Goal: Task Accomplishment & Management: Manage account settings

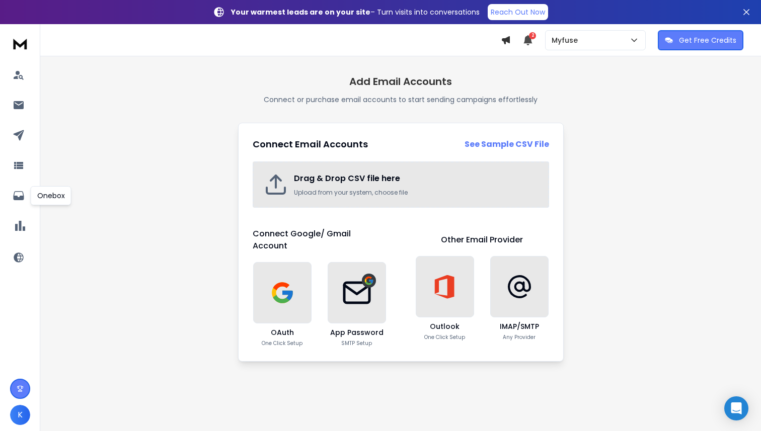
click at [19, 206] on div at bounding box center [20, 198] width 23 height 24
click at [18, 197] on icon at bounding box center [18, 195] width 11 height 9
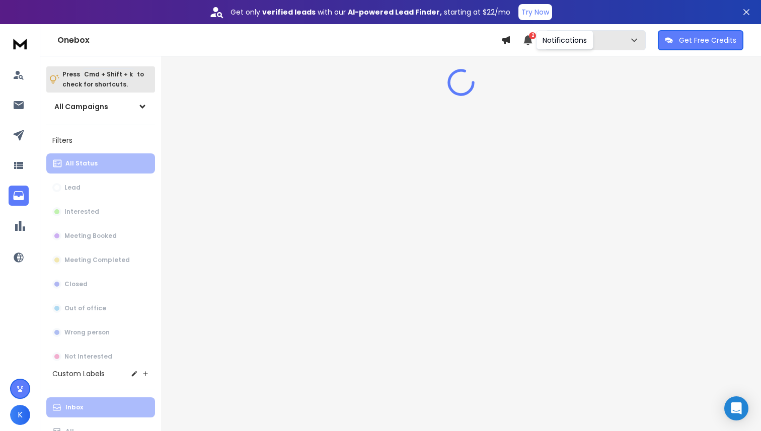
click at [596, 35] on div "Myfuse" at bounding box center [596, 40] width 88 height 10
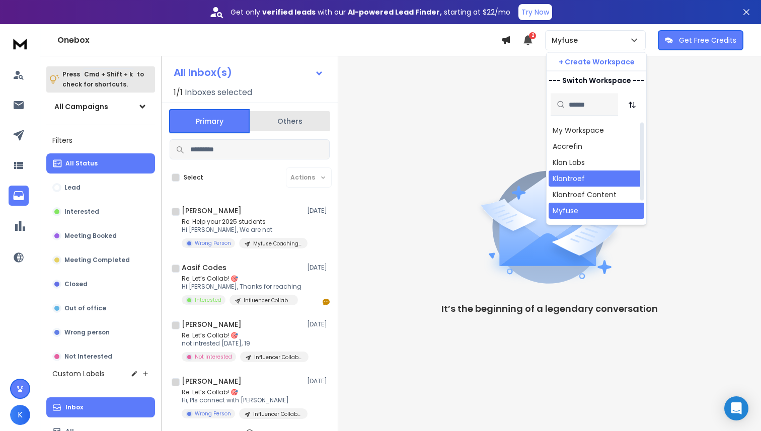
click at [577, 178] on div "Klantroef" at bounding box center [569, 179] width 32 height 10
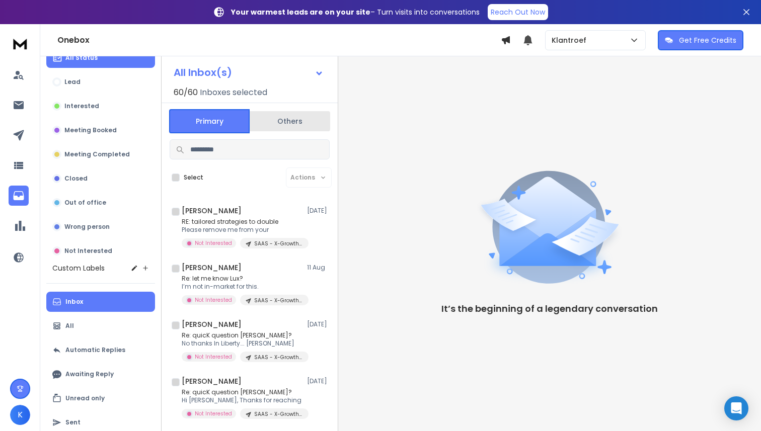
scroll to position [135, 0]
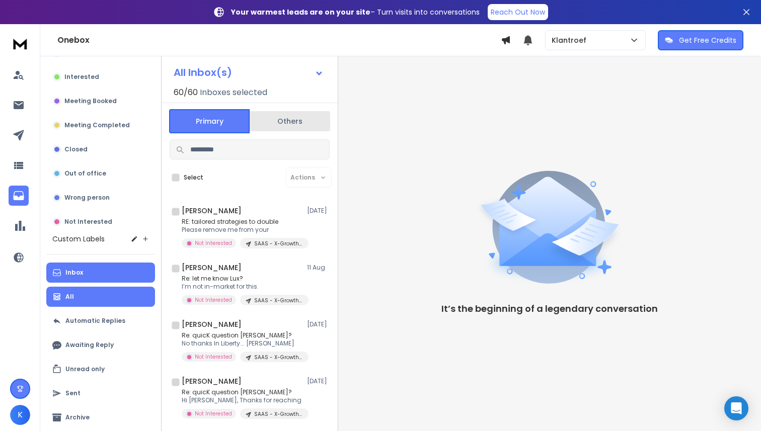
click at [81, 302] on button "All" at bounding box center [100, 297] width 109 height 20
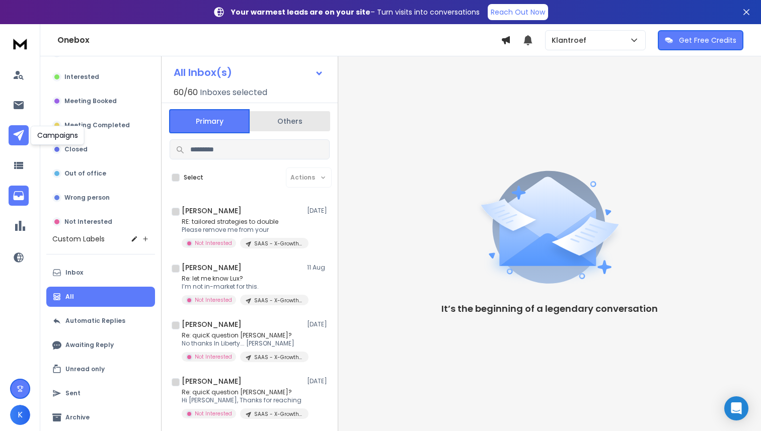
click at [11, 129] on link at bounding box center [19, 135] width 20 height 20
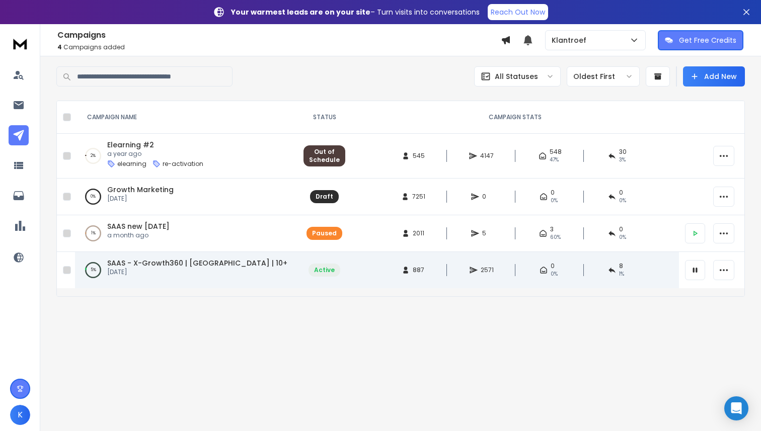
click at [694, 270] on icon at bounding box center [695, 270] width 5 height 5
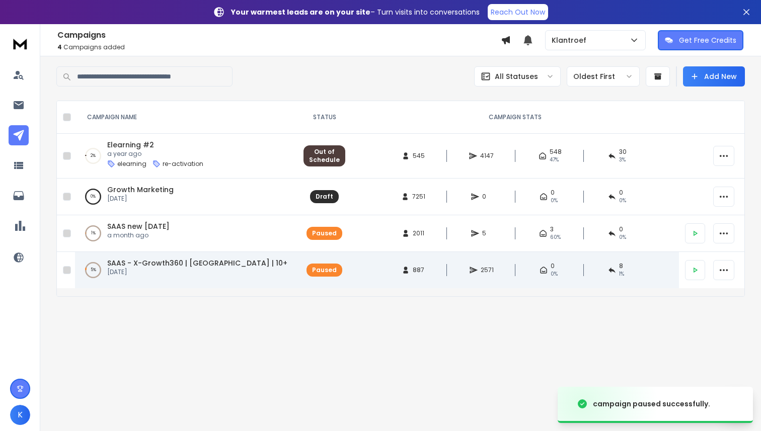
click at [485, 279] on td "887 2571 0 0% 8 1 %" at bounding box center [515, 270] width 328 height 37
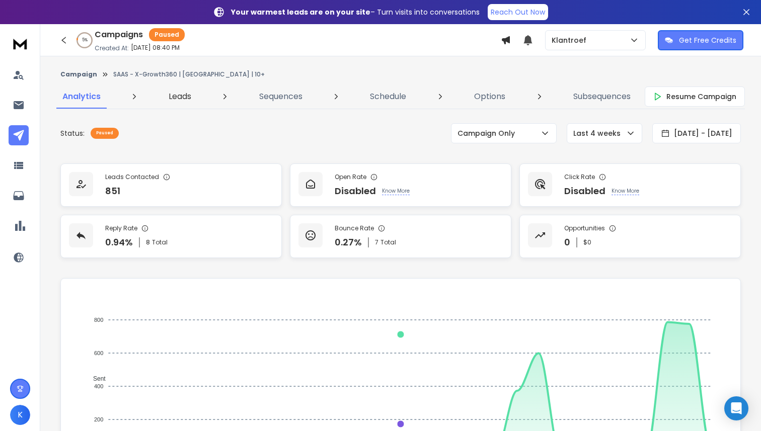
click at [182, 101] on p "Leads" at bounding box center [180, 97] width 23 height 12
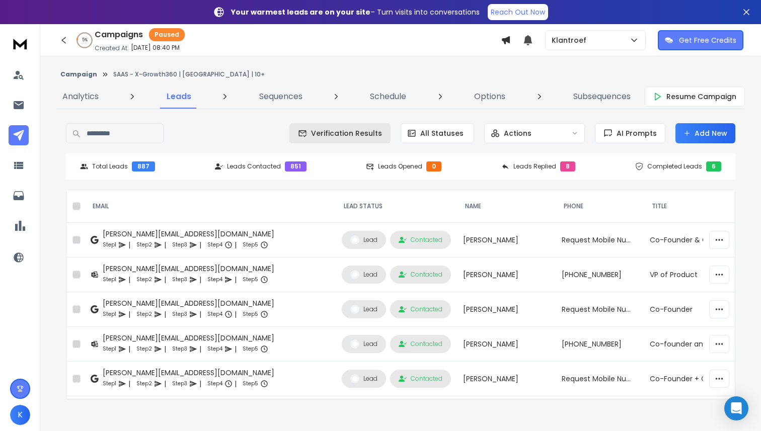
click at [361, 137] on span "Verification Results" at bounding box center [344, 133] width 75 height 10
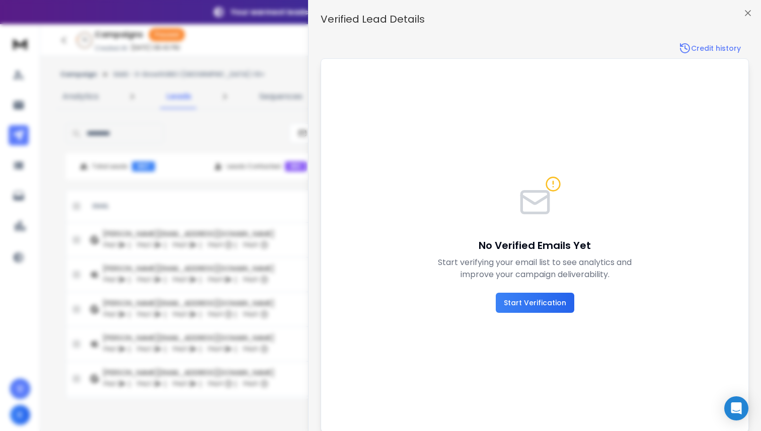
click at [287, 133] on div at bounding box center [380, 215] width 761 height 431
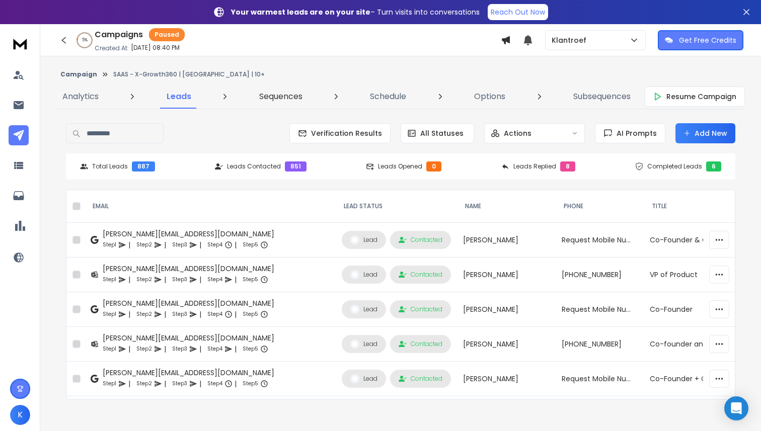
click at [293, 98] on p "Sequences" at bounding box center [280, 97] width 43 height 12
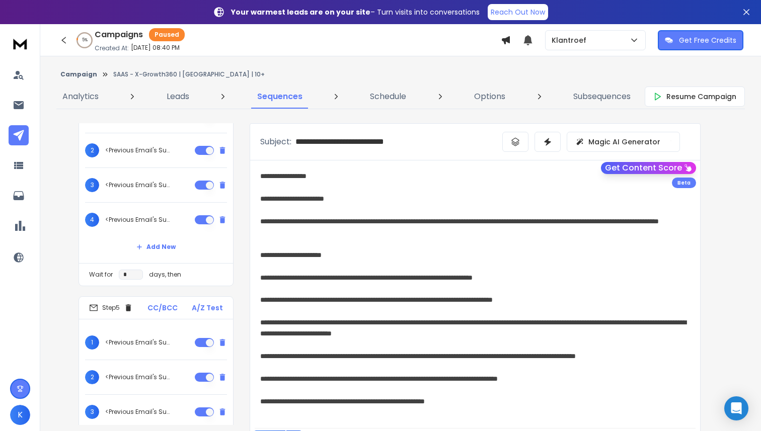
scroll to position [836, 0]
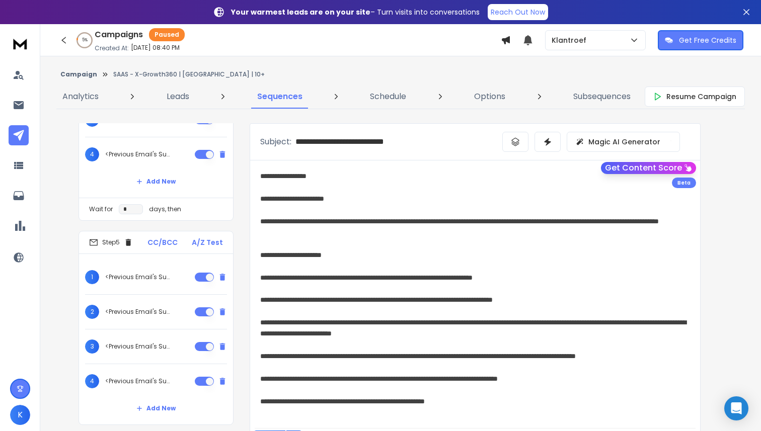
click at [144, 278] on p "<Previous Email's Subject>" at bounding box center [137, 277] width 64 height 8
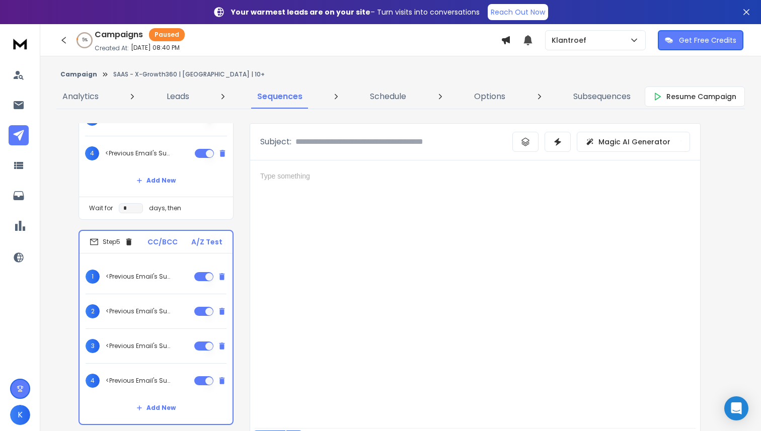
click at [144, 307] on div "2 <Previous Email's Subject>" at bounding box center [128, 312] width 85 height 14
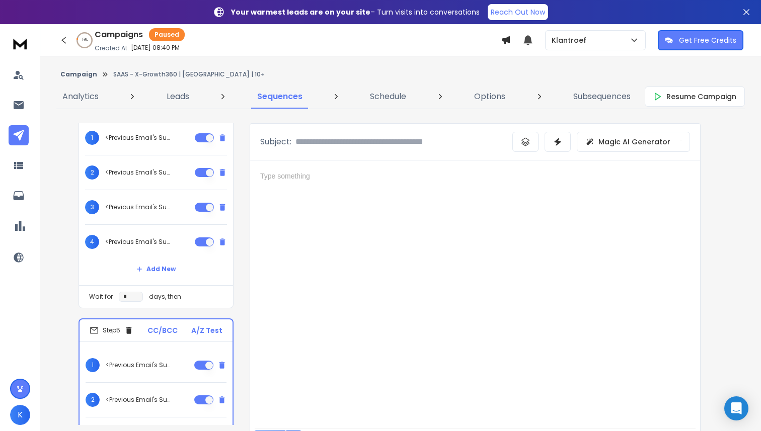
click at [132, 233] on div "4 <Previous Email's Subject>" at bounding box center [156, 242] width 142 height 34
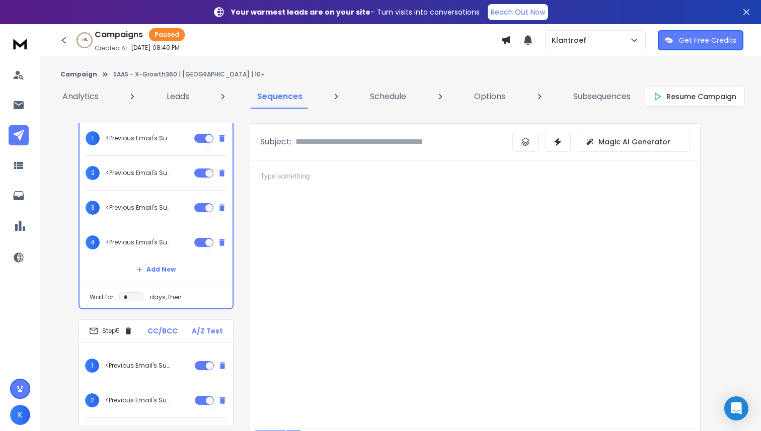
click at [134, 200] on div "3 <Previous Email's Subject>" at bounding box center [156, 208] width 141 height 35
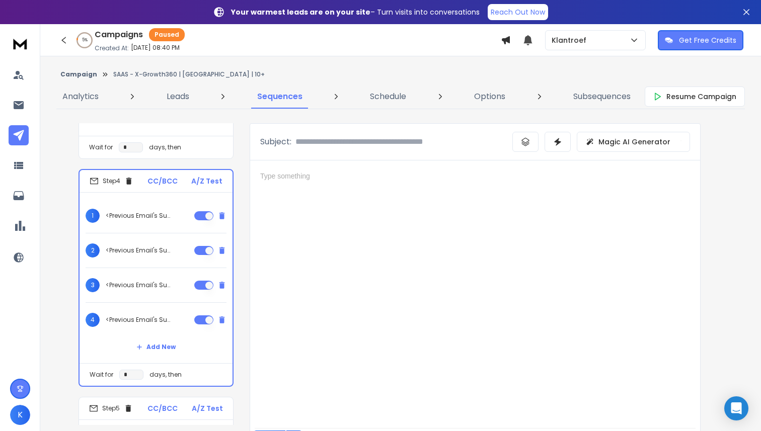
scroll to position [623, 0]
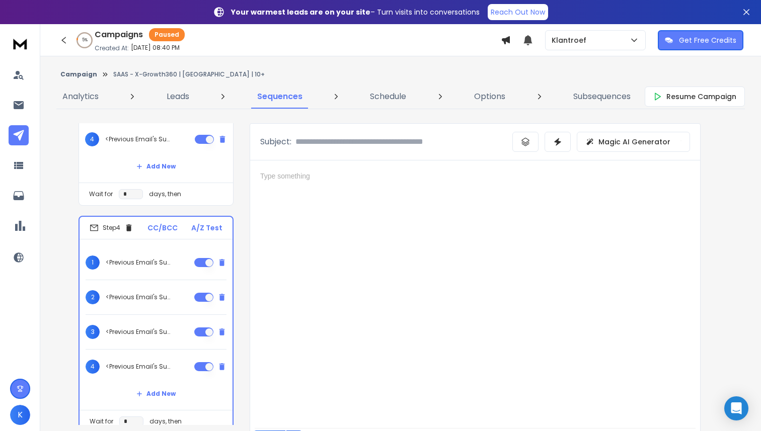
click at [134, 254] on div "1 <Previous Email's Subject>" at bounding box center [156, 263] width 141 height 35
click at [136, 291] on div "2 <Previous Email's Subject>" at bounding box center [128, 297] width 85 height 14
click at [136, 335] on p "<Previous Email's Subject>" at bounding box center [138, 332] width 64 height 8
click at [139, 361] on div "4 <Previous Email's Subject>" at bounding box center [128, 367] width 85 height 14
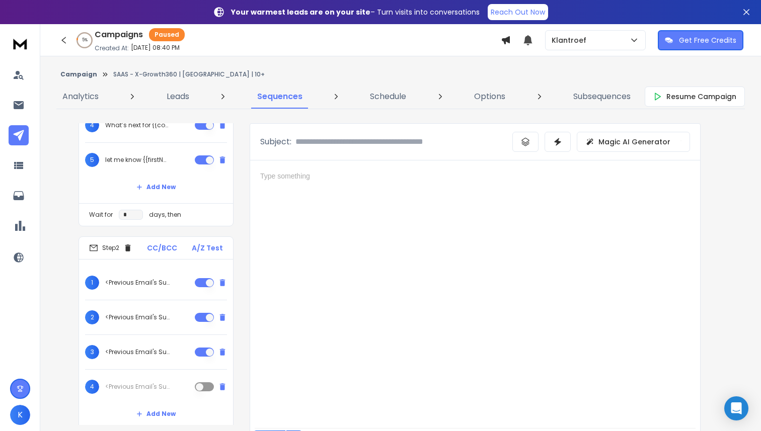
scroll to position [0, 0]
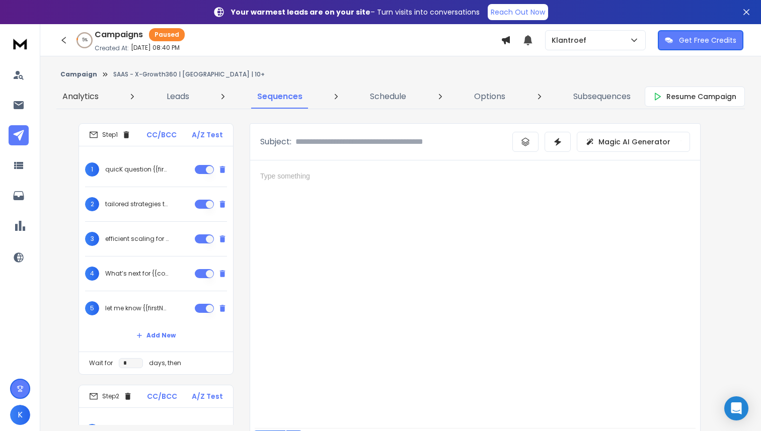
click at [83, 104] on link "Analytics" at bounding box center [80, 97] width 48 height 24
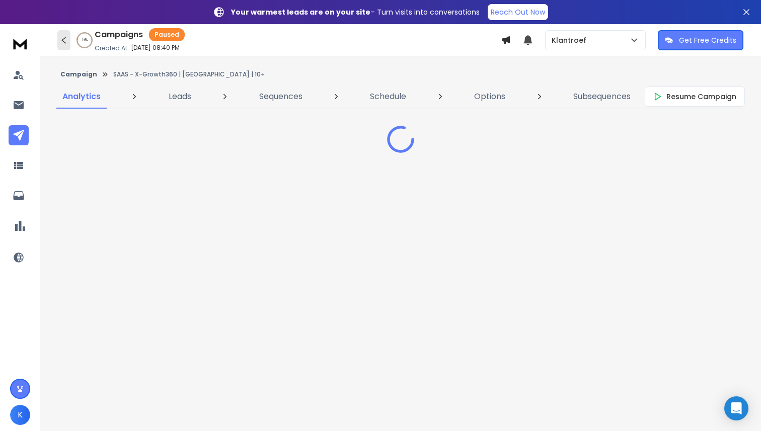
click at [65, 36] on icon at bounding box center [63, 40] width 9 height 9
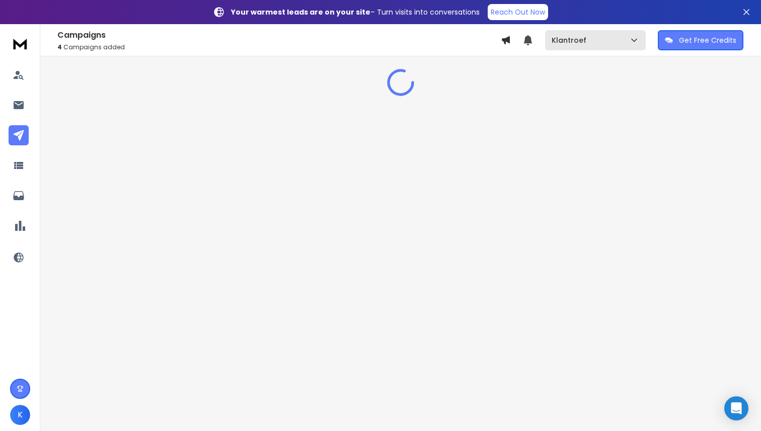
click at [633, 32] on button "Klantroef" at bounding box center [595, 40] width 101 height 20
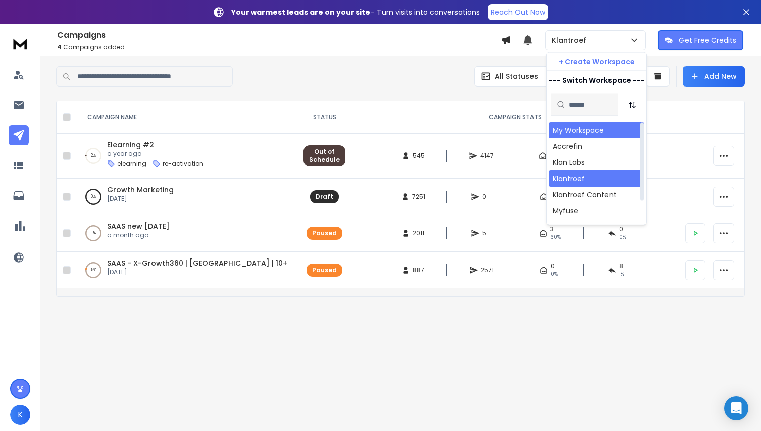
click at [595, 131] on div "My Workspace" at bounding box center [578, 130] width 51 height 10
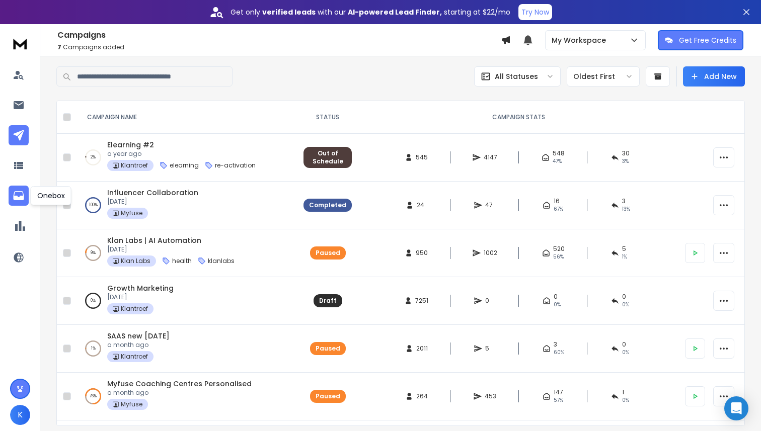
click at [19, 199] on icon at bounding box center [18, 195] width 11 height 9
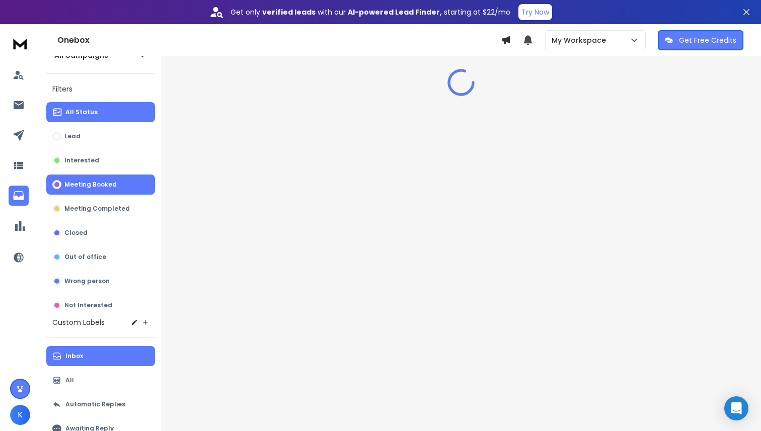
scroll to position [68, 0]
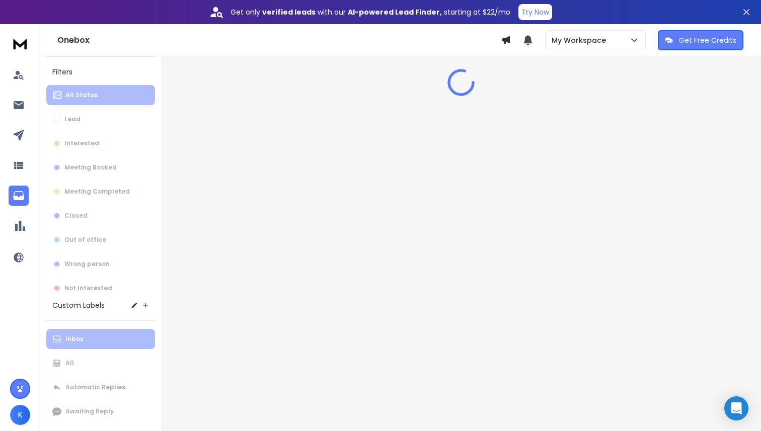
click at [104, 360] on div "Inbox All Automatic Replies Awaiting Reply Unread only Sent Archive" at bounding box center [100, 423] width 109 height 189
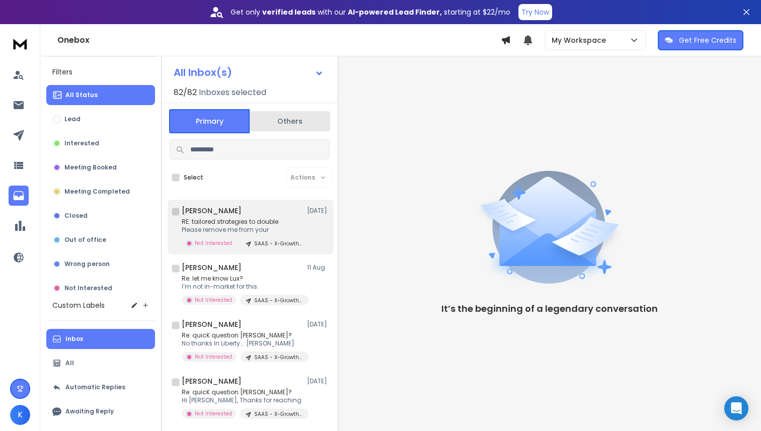
click at [265, 224] on p "RE: tailored strategies to double" at bounding box center [242, 222] width 121 height 8
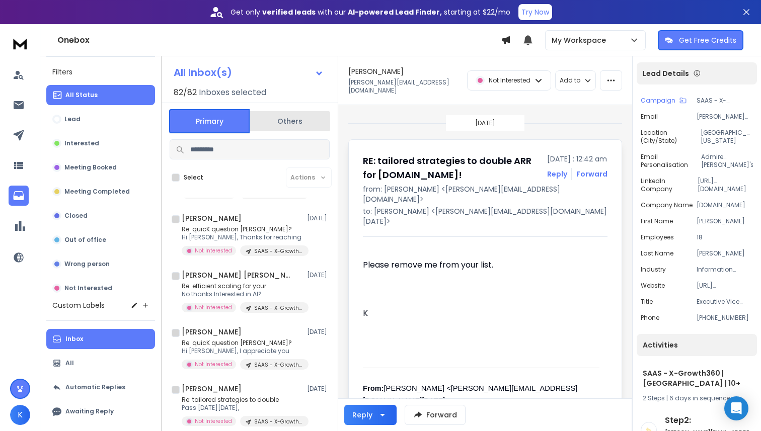
scroll to position [0, 0]
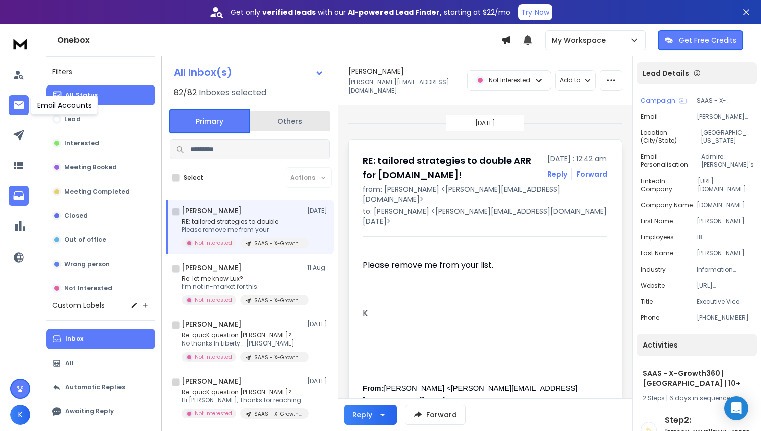
click at [16, 102] on icon at bounding box center [19, 105] width 10 height 8
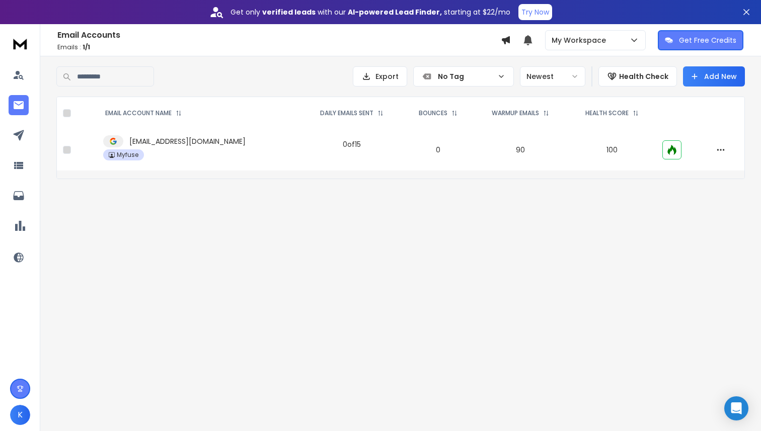
click at [330, 58] on div "Export No Tag Newest Health Check Add New EMAIL ACCOUNT NAME DAILY EMAILS SENT …" at bounding box center [400, 122] width 721 height 133
click at [577, 30] on button "My Workspace" at bounding box center [595, 40] width 101 height 20
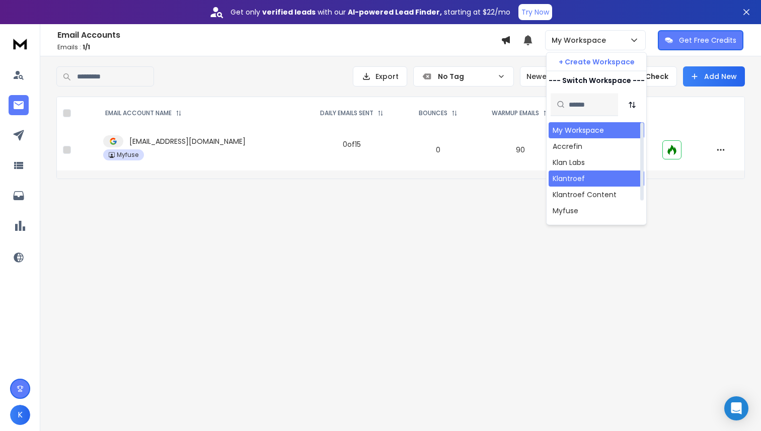
click at [592, 178] on div "Klantroef" at bounding box center [597, 179] width 96 height 16
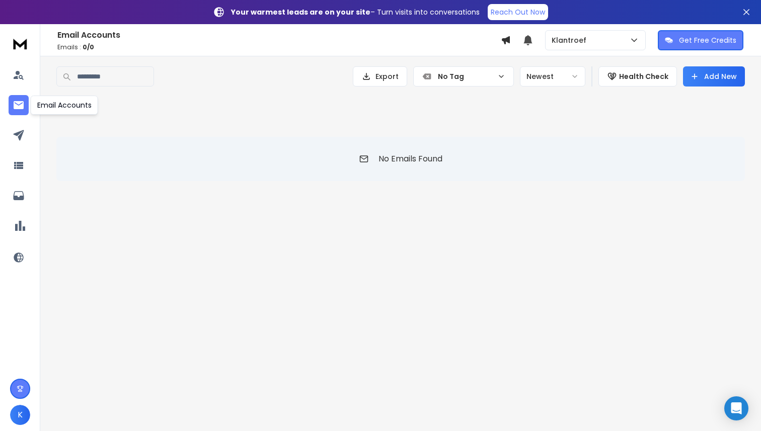
click at [21, 103] on icon at bounding box center [19, 105] width 12 height 12
click at [551, 40] on button "Klantroef" at bounding box center [595, 40] width 101 height 20
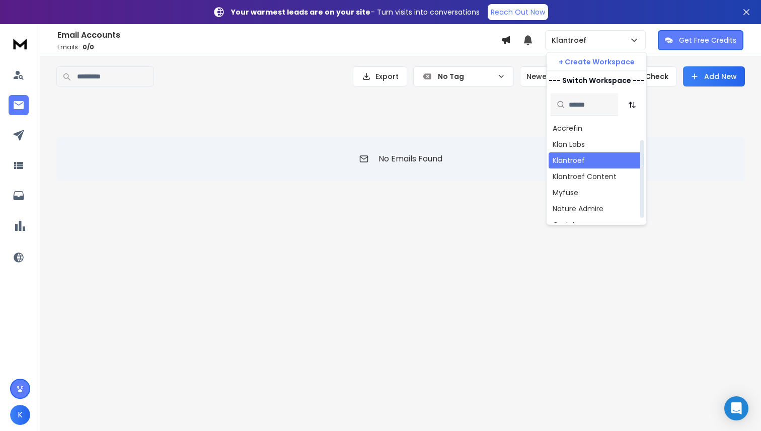
scroll to position [28, 0]
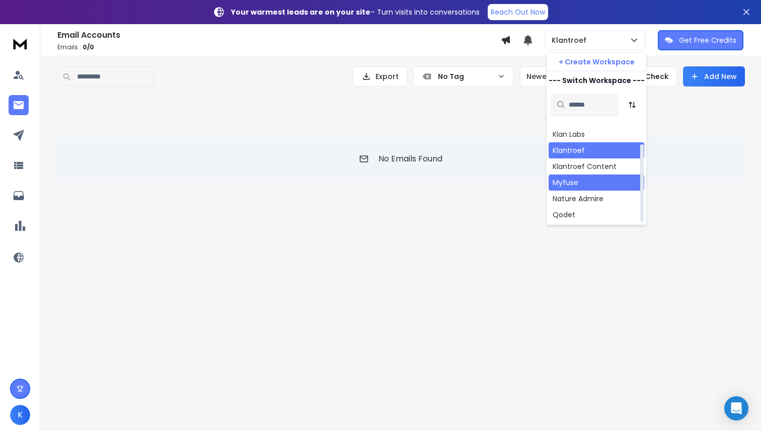
click at [599, 183] on div "Myfuse" at bounding box center [597, 183] width 96 height 16
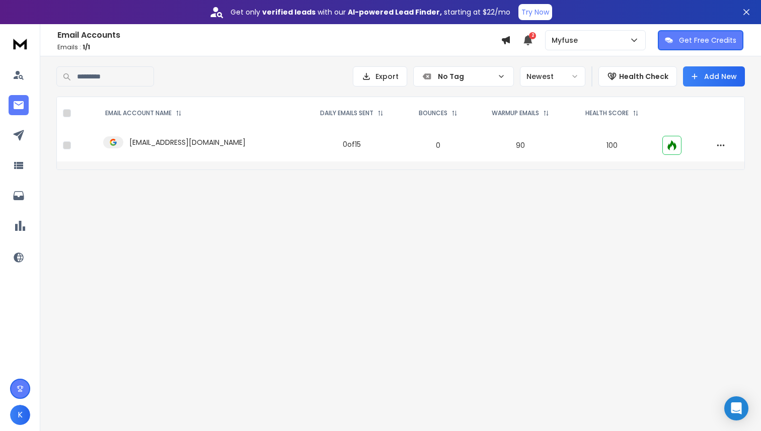
click at [593, 39] on div "Myfuse" at bounding box center [596, 40] width 88 height 10
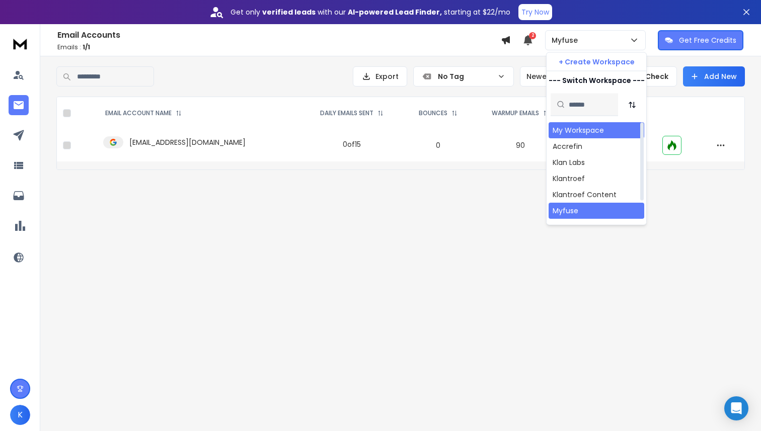
click at [586, 129] on div "My Workspace" at bounding box center [578, 130] width 51 height 10
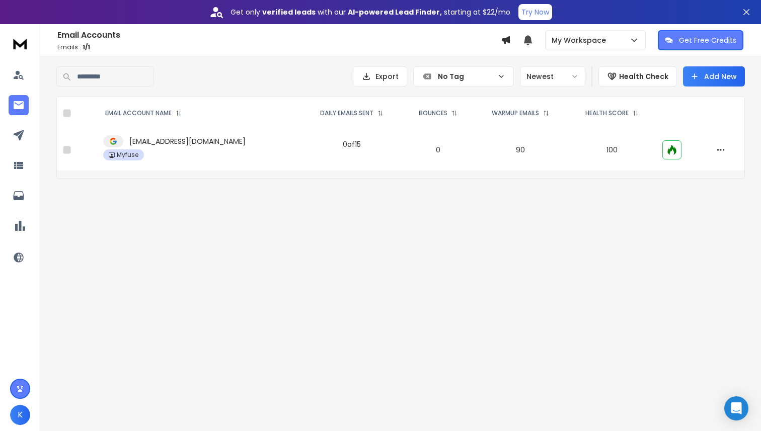
click at [287, 91] on div "Export No Tag Newest Health Check Add New EMAIL ACCOUNT NAME DAILY EMAILS SENT …" at bounding box center [400, 122] width 689 height 113
click at [601, 40] on p "My Workspace" at bounding box center [581, 40] width 58 height 10
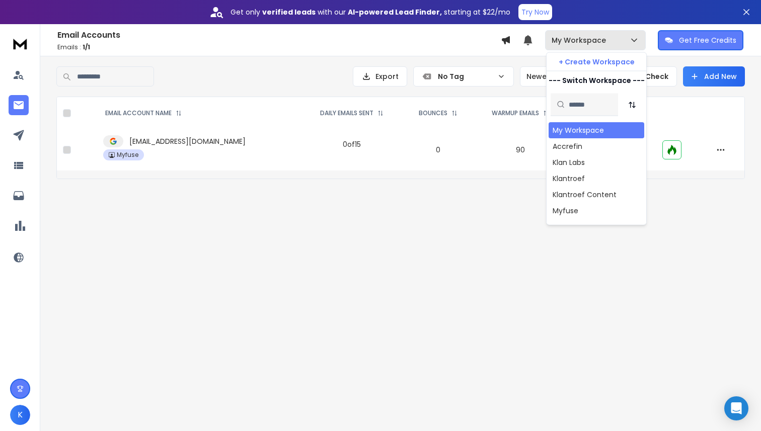
click at [601, 40] on p "My Workspace" at bounding box center [581, 40] width 58 height 10
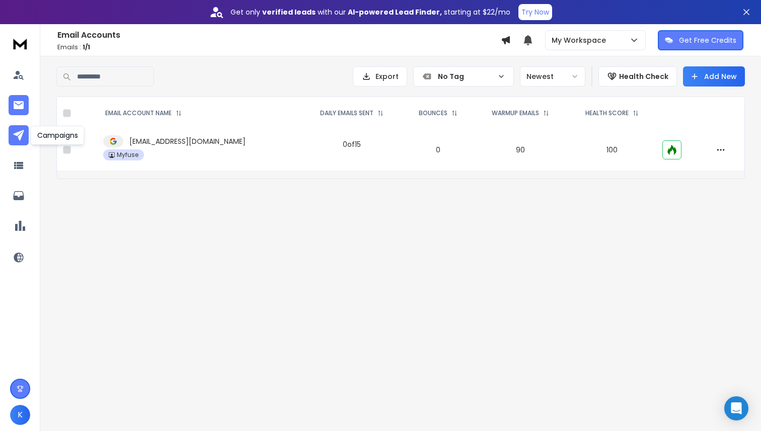
click at [25, 130] on link at bounding box center [19, 135] width 20 height 20
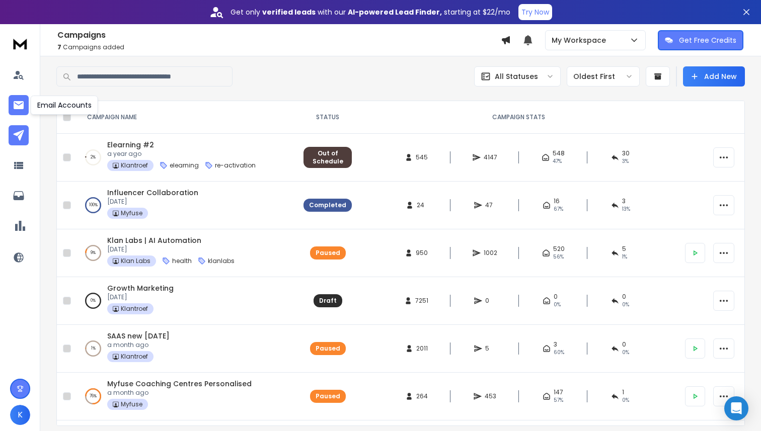
click at [22, 110] on icon at bounding box center [19, 105] width 12 height 12
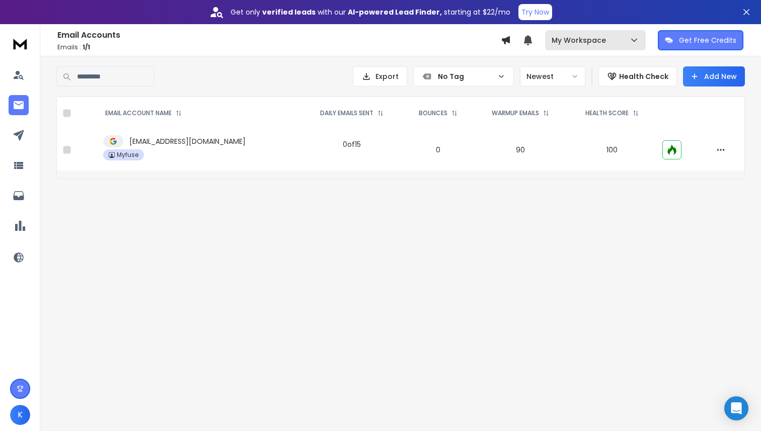
click at [587, 41] on p "My Workspace" at bounding box center [581, 40] width 58 height 10
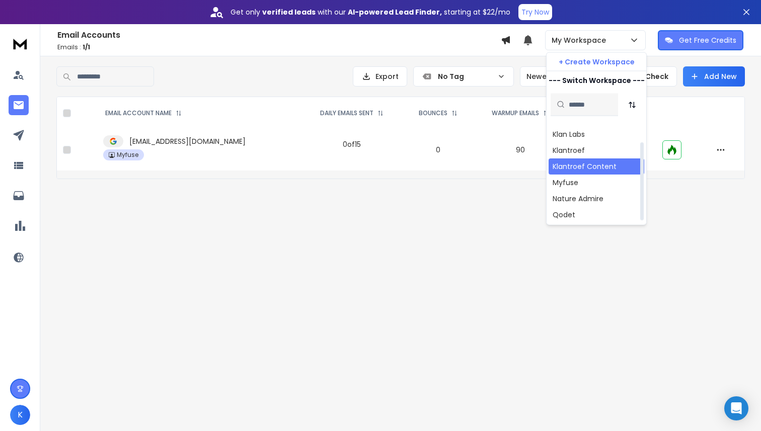
scroll to position [12, 0]
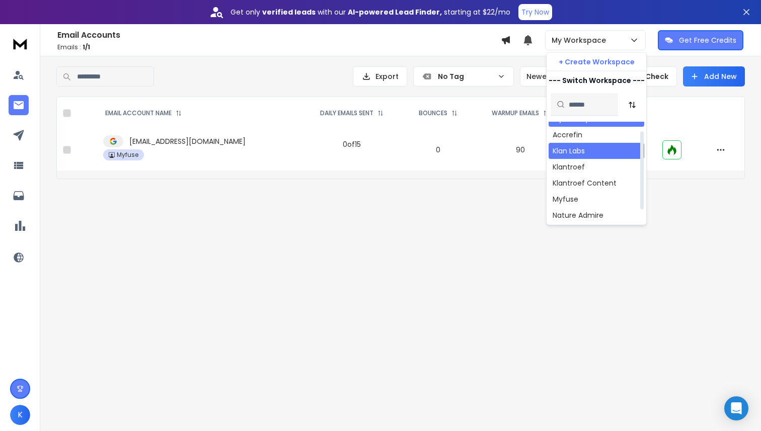
click at [590, 152] on div "Klan Labs" at bounding box center [597, 151] width 96 height 16
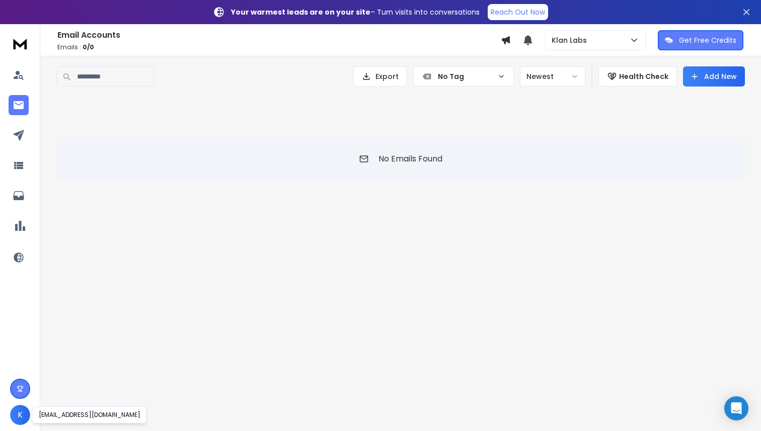
click at [12, 411] on span "K" at bounding box center [20, 415] width 20 height 20
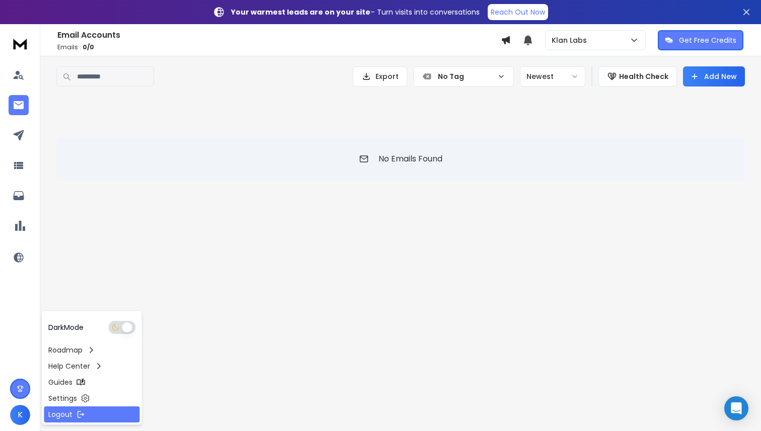
click at [80, 415] on icon at bounding box center [81, 414] width 7 height 7
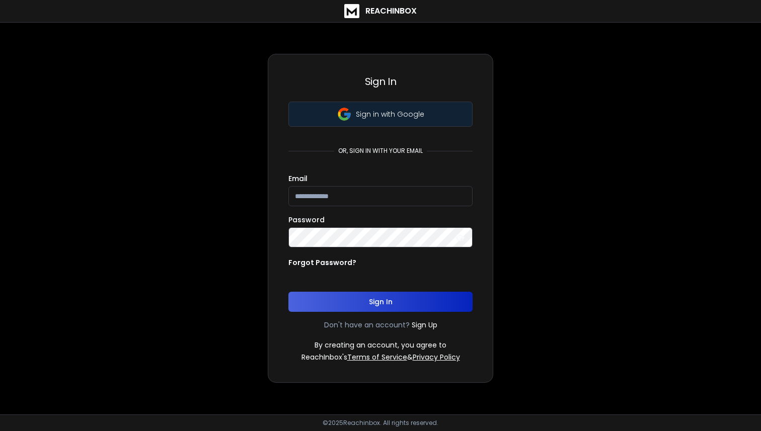
click at [404, 106] on button "Sign in with Google" at bounding box center [380, 114] width 184 height 25
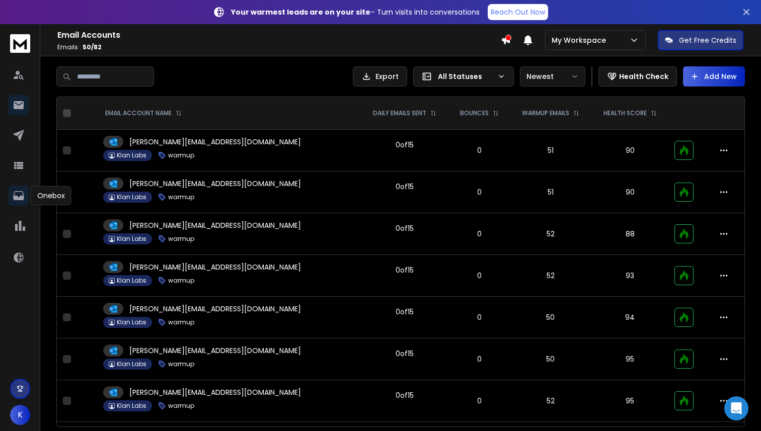
click at [16, 192] on icon at bounding box center [19, 196] width 12 height 12
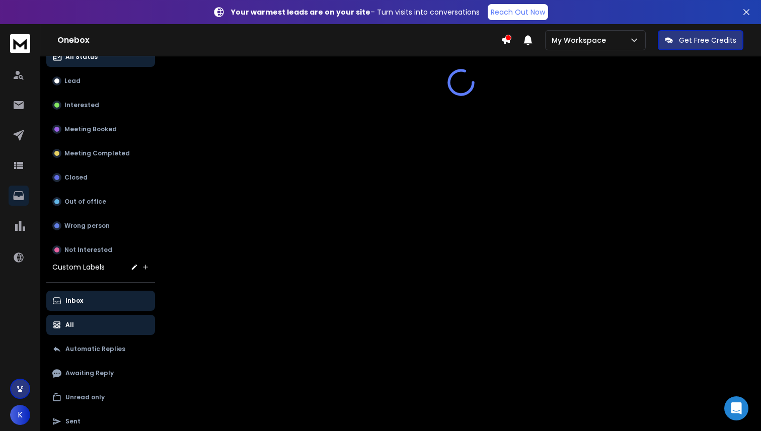
scroll to position [133, 0]
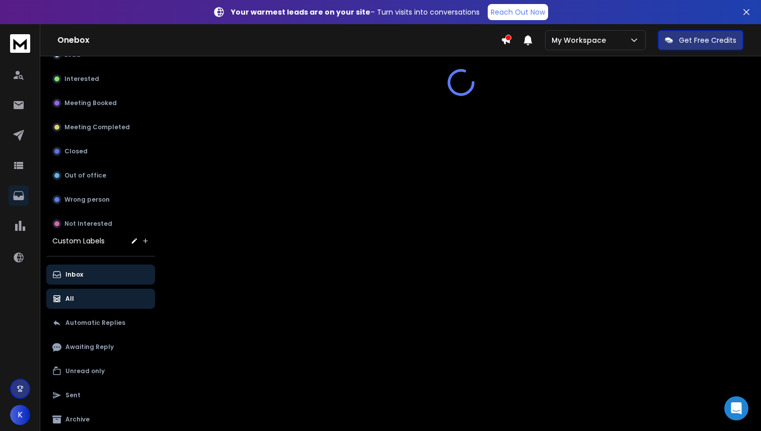
click at [96, 305] on button "All" at bounding box center [100, 299] width 109 height 20
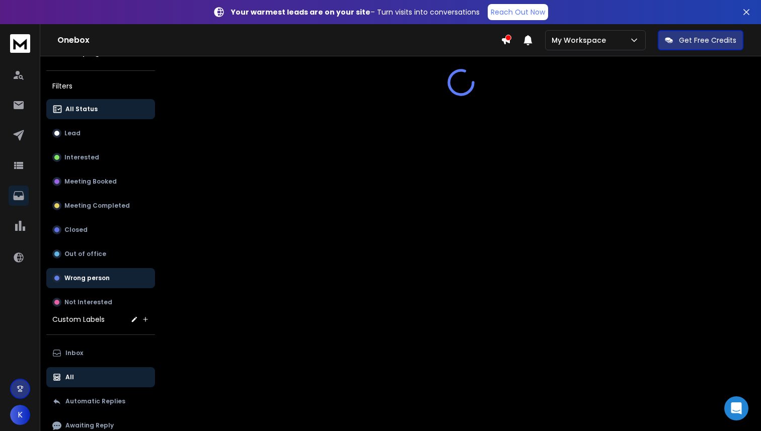
scroll to position [0, 0]
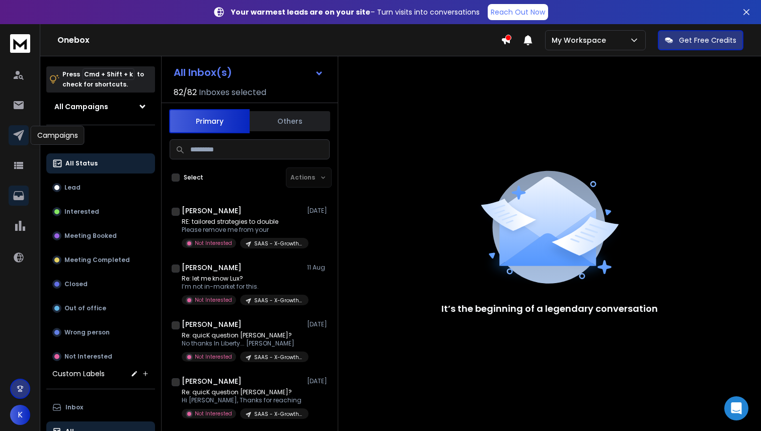
click at [22, 132] on icon at bounding box center [18, 135] width 11 height 11
